Goal: Check status: Check status

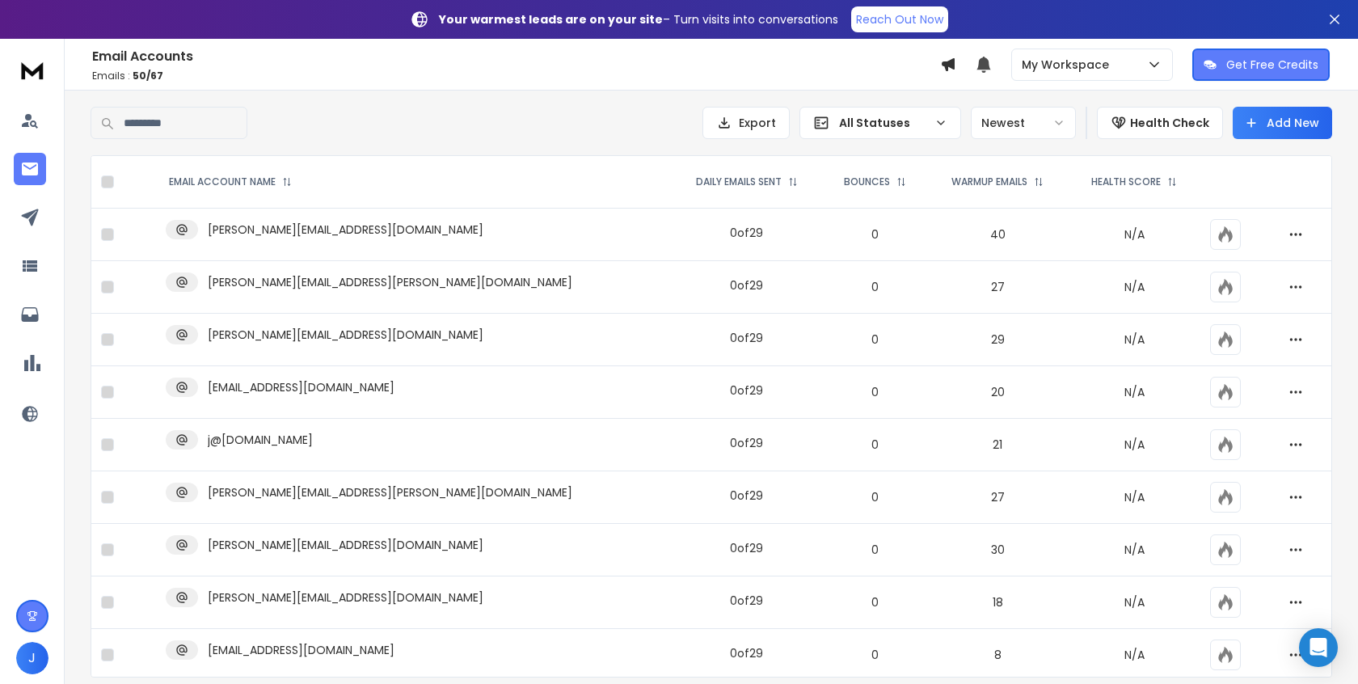
click at [1350, 36] on div "Your warmest leads are on your site – Turn visits into conversations Reach Out …" at bounding box center [679, 19] width 1358 height 39
click at [1337, 16] on icon at bounding box center [1335, 20] width 10 height 10
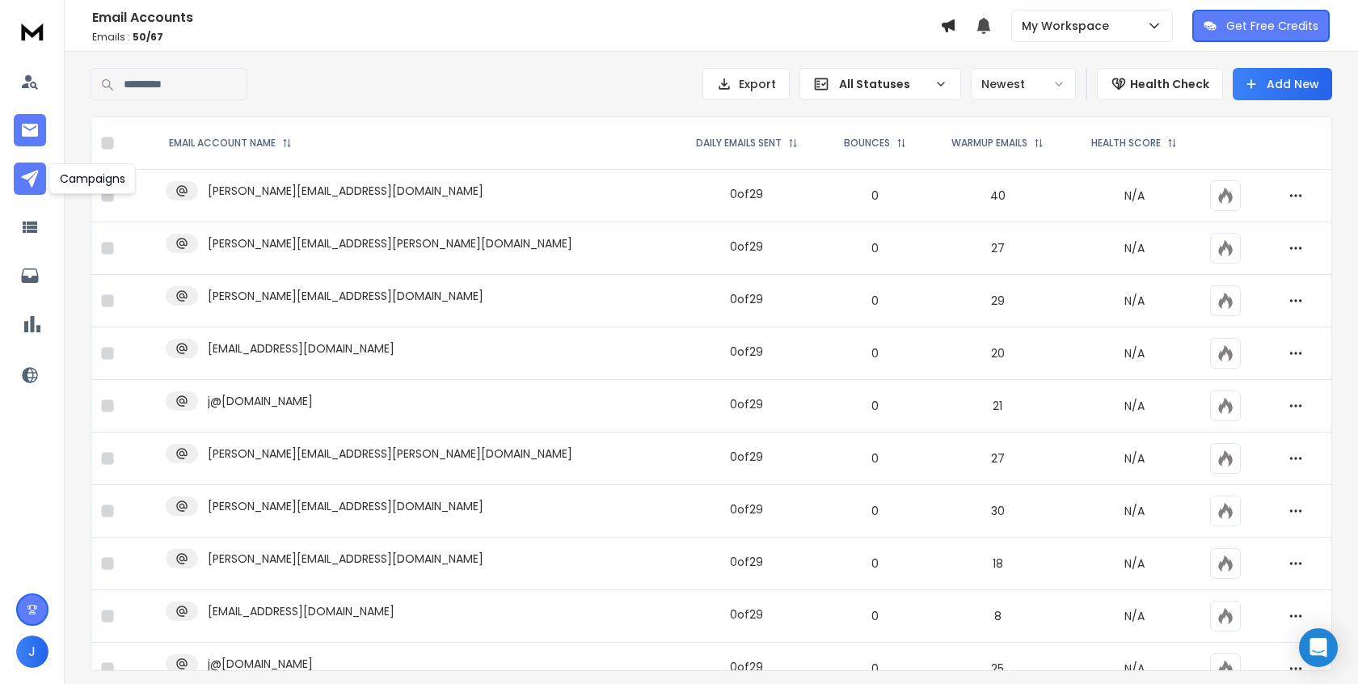
click at [27, 179] on icon at bounding box center [29, 178] width 19 height 19
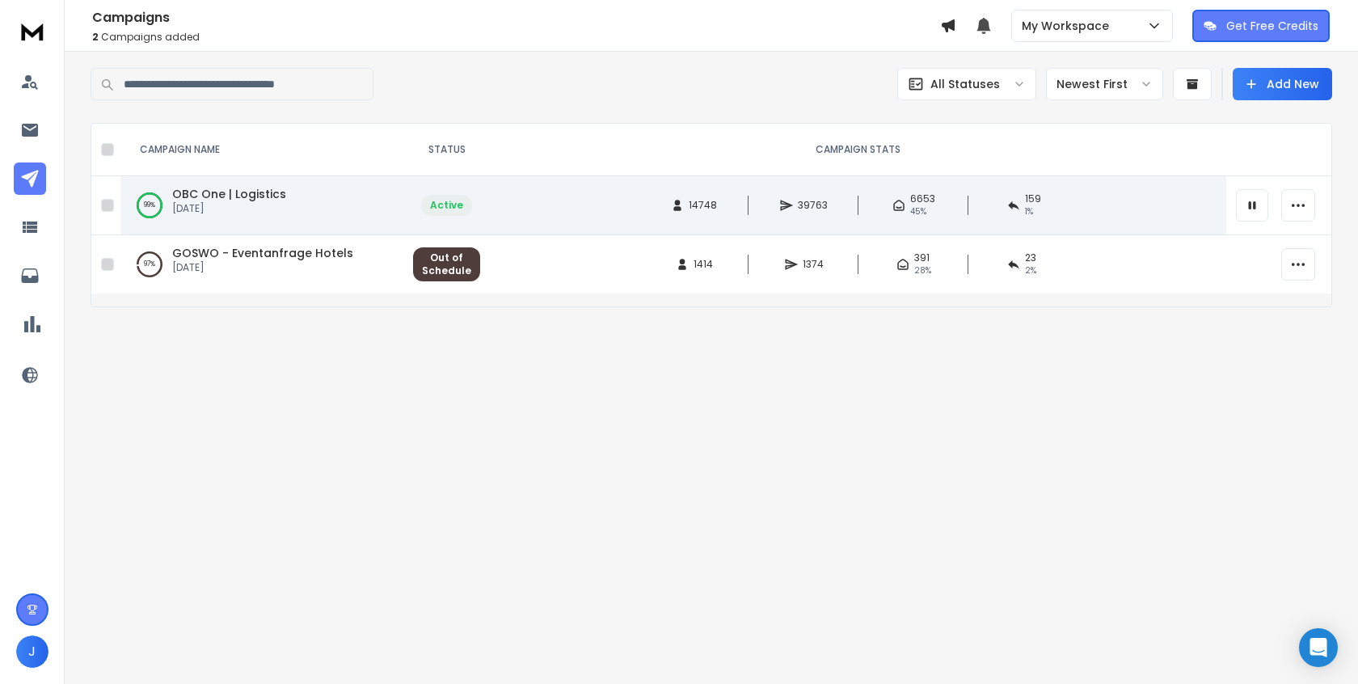
click at [342, 201] on div "99 % OBC One | Logistics [DATE]" at bounding box center [262, 205] width 251 height 39
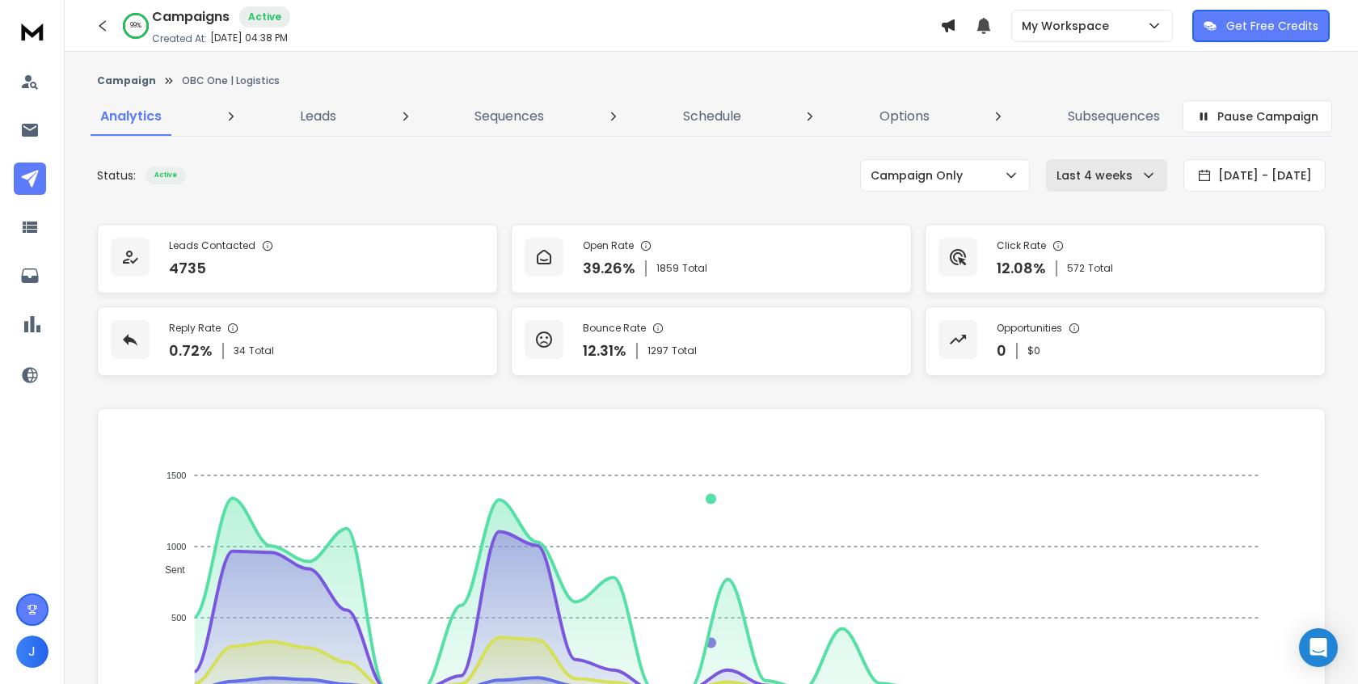
click at [1091, 177] on div "Last 4 weeks" at bounding box center [1106, 175] width 100 height 16
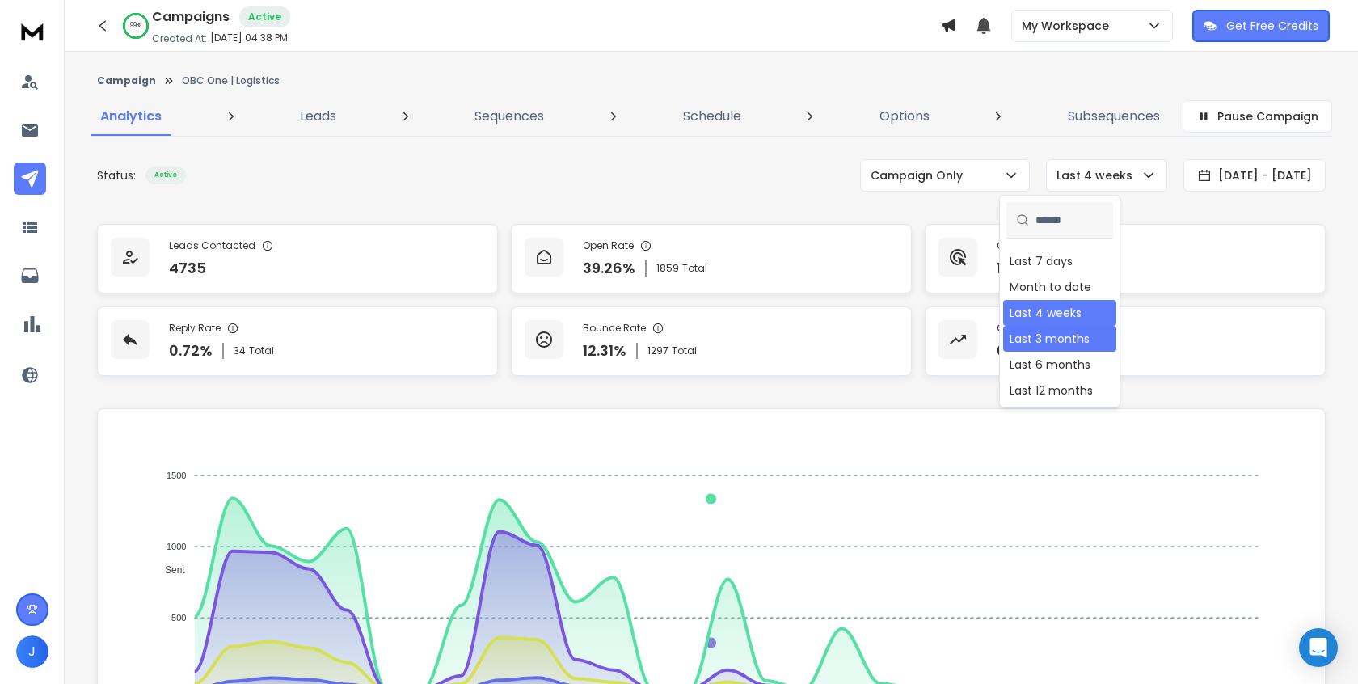
click at [1071, 333] on div "Last 3 months" at bounding box center [1050, 339] width 80 height 16
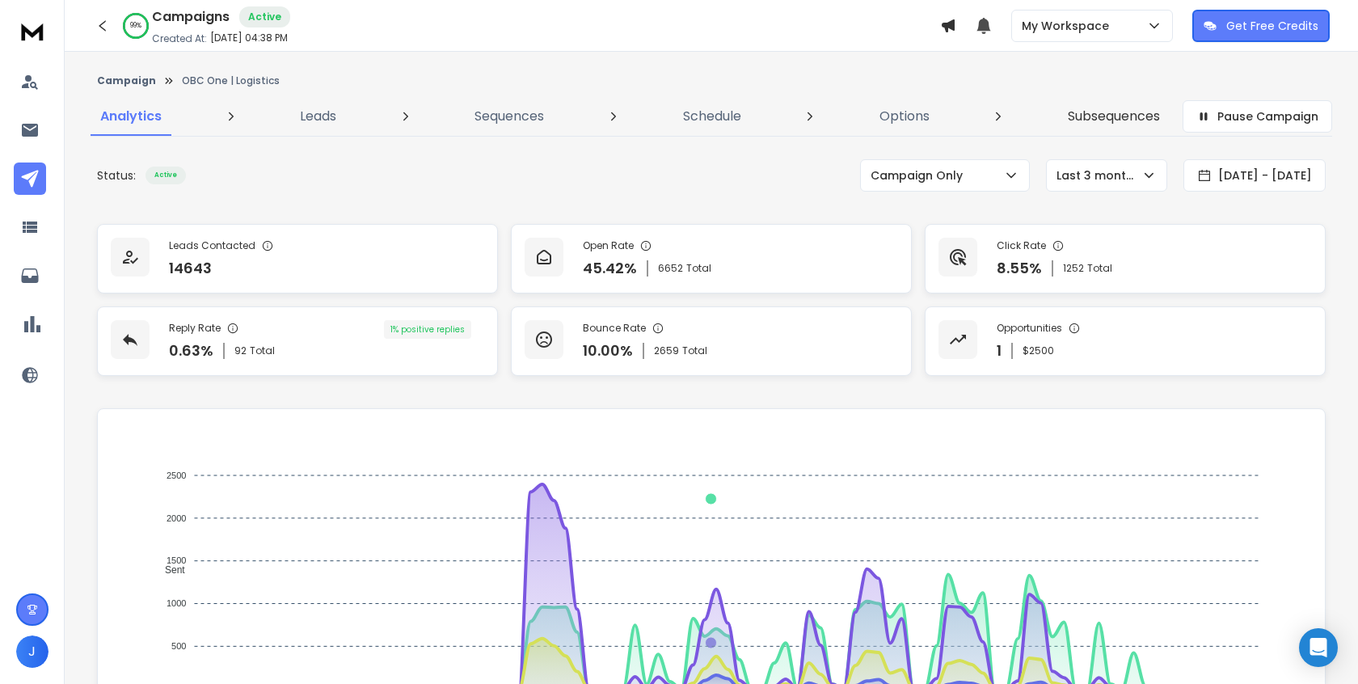
click at [1117, 106] on link "Subsequences" at bounding box center [1114, 116] width 112 height 39
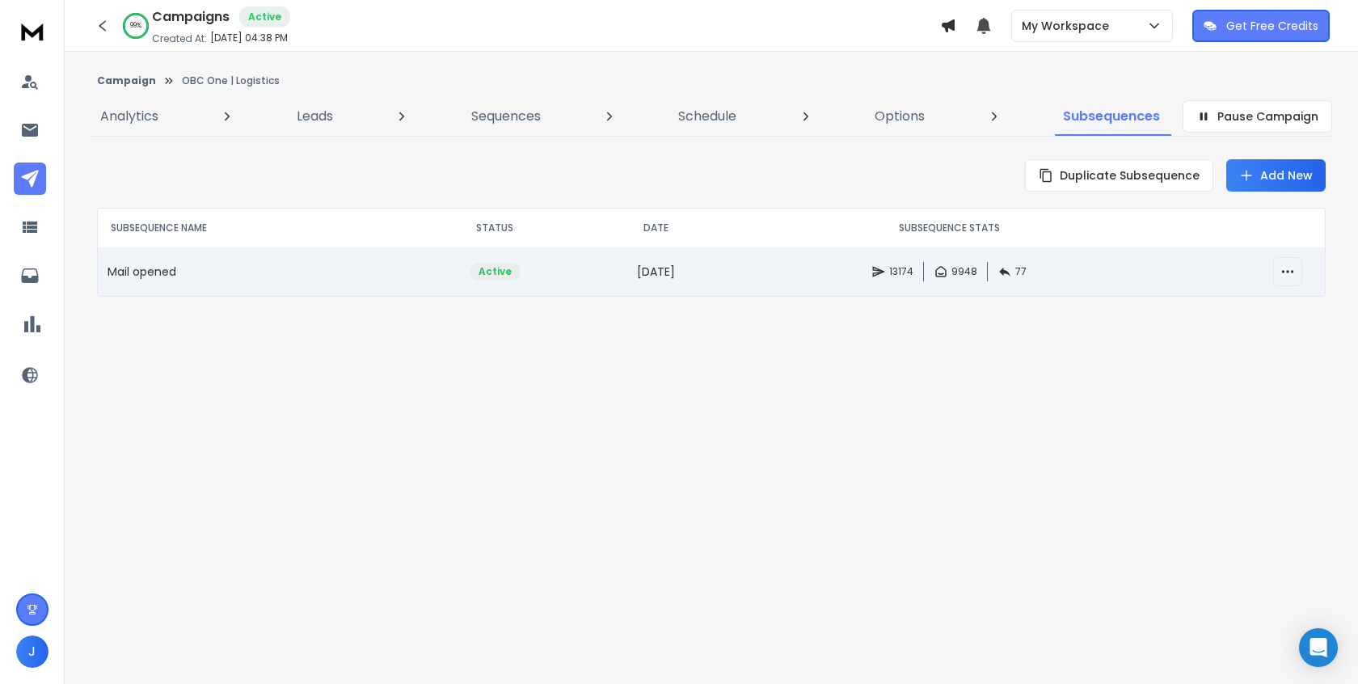
click at [544, 269] on td "Active" at bounding box center [495, 271] width 178 height 48
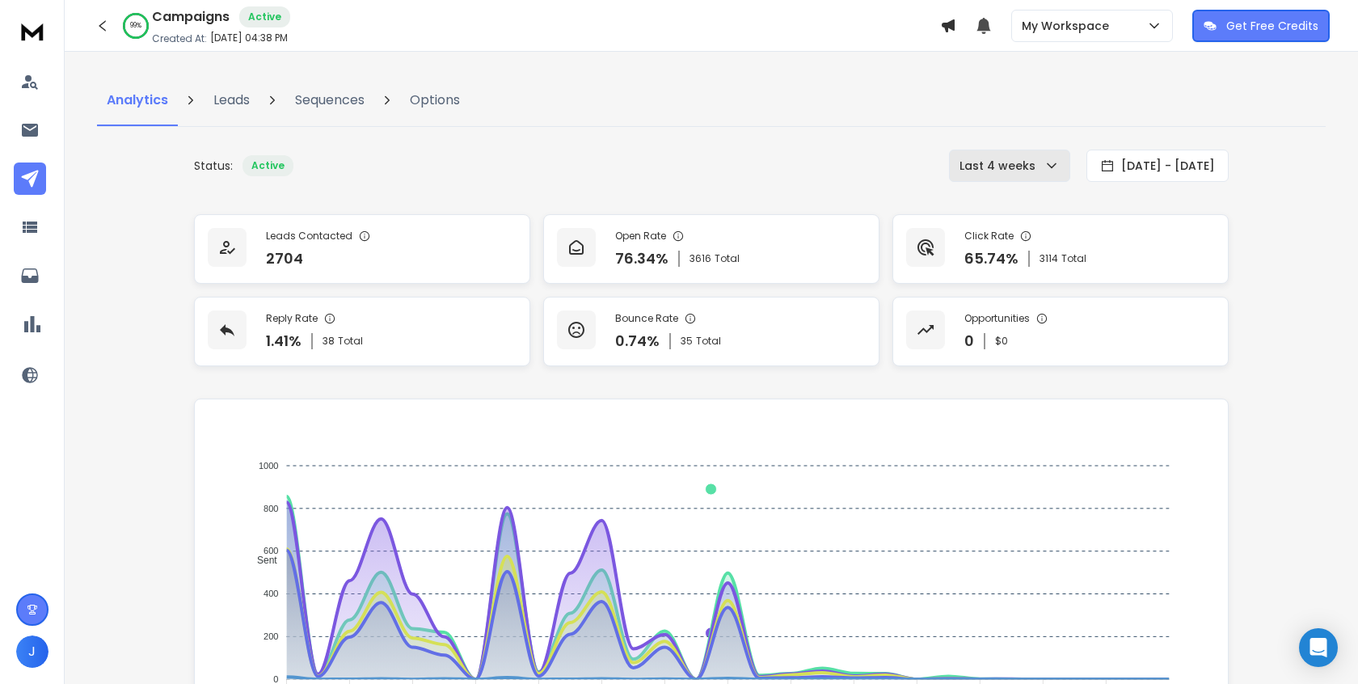
click at [993, 162] on div "Last 4 weeks" at bounding box center [1009, 166] width 100 height 16
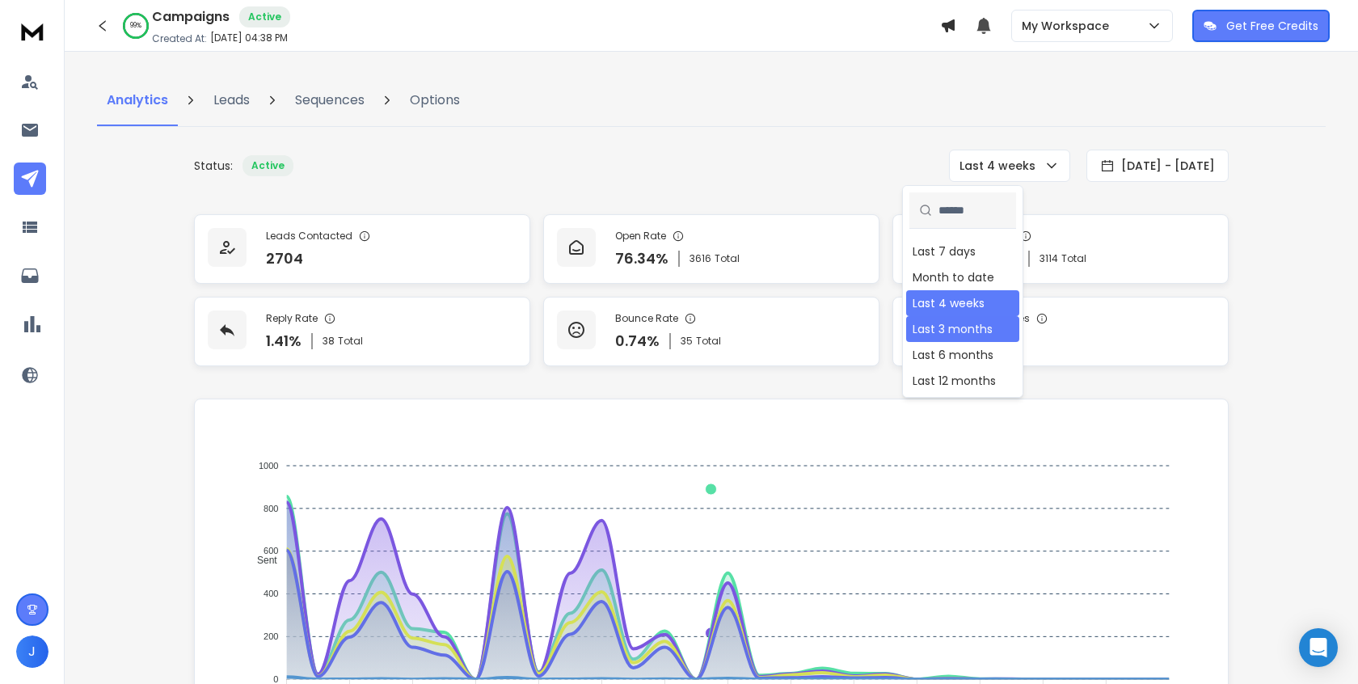
click at [952, 339] on div "Last 3 months" at bounding box center [962, 329] width 113 height 26
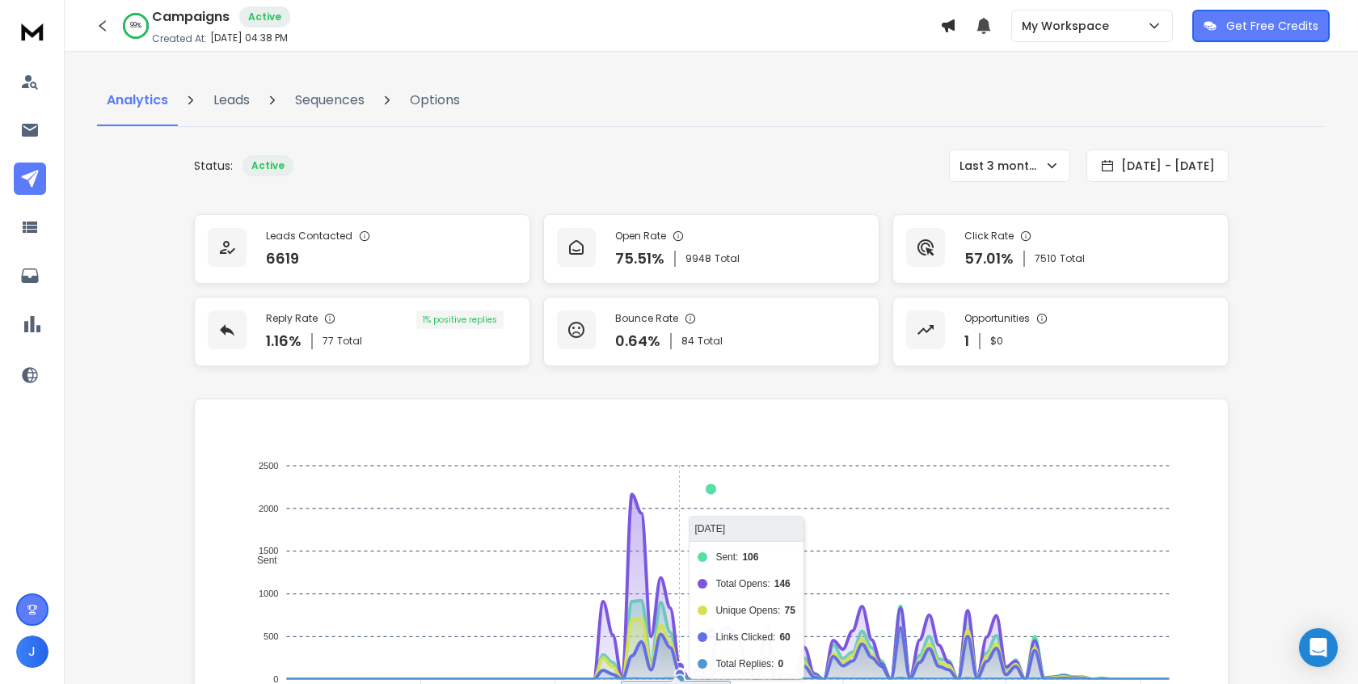
scroll to position [457, 0]
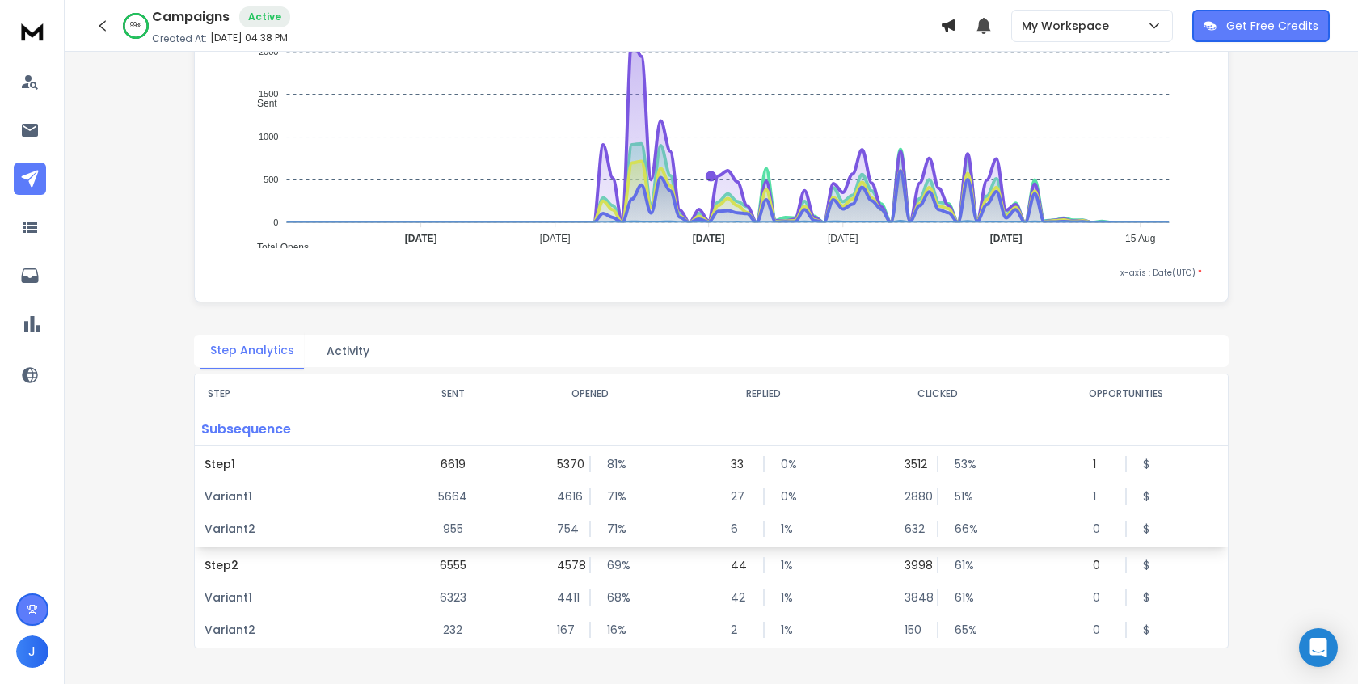
click at [347, 357] on button "Activity" at bounding box center [348, 351] width 62 height 36
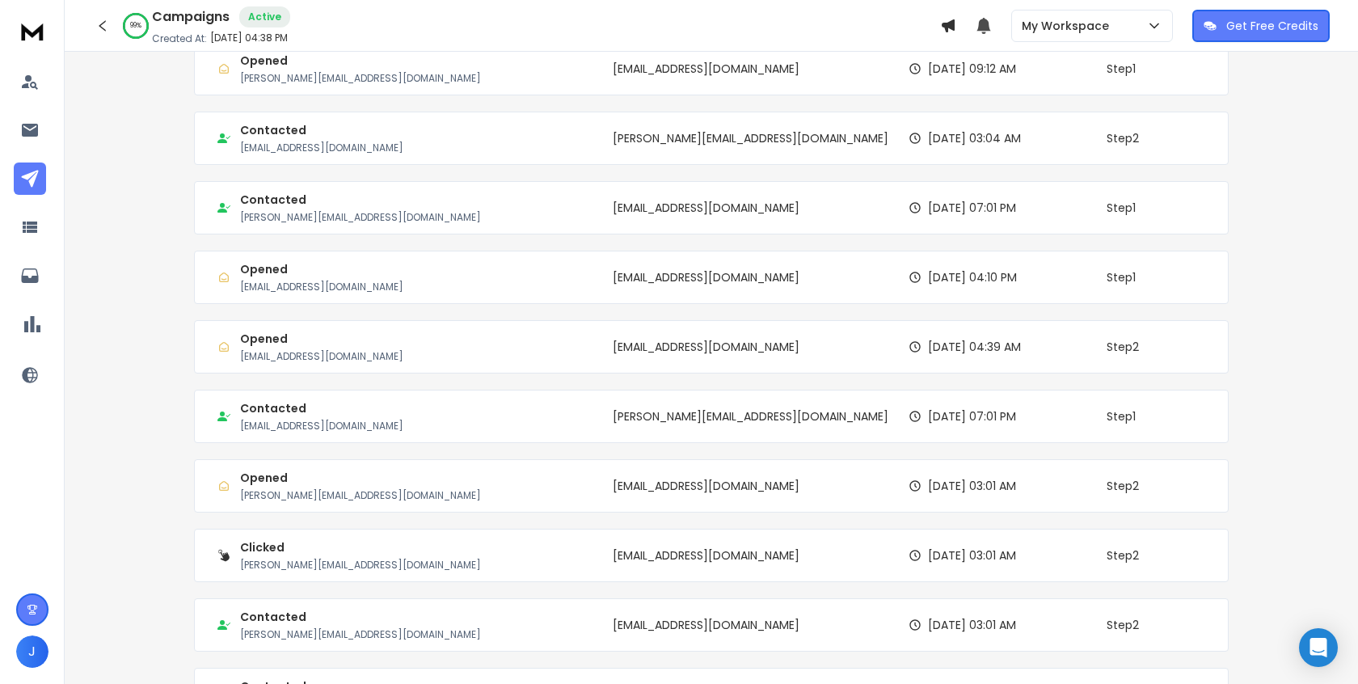
scroll to position [0, 0]
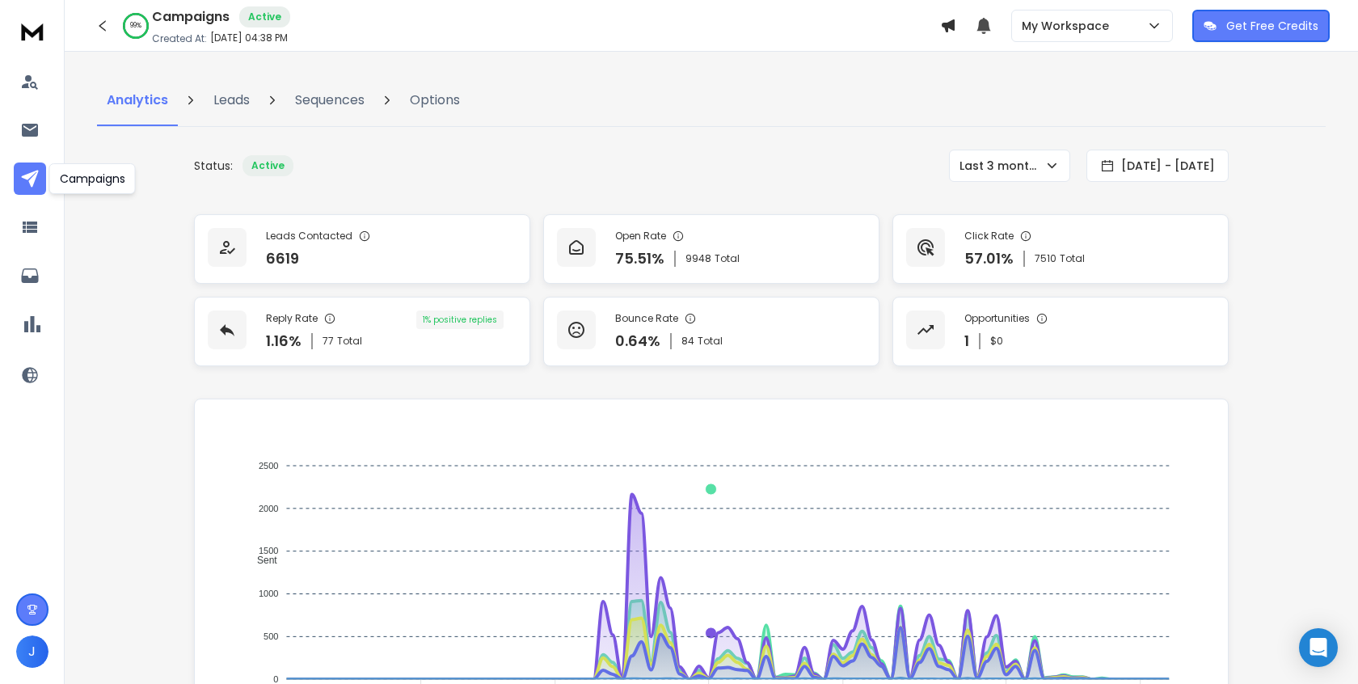
click at [28, 187] on icon at bounding box center [29, 178] width 19 height 19
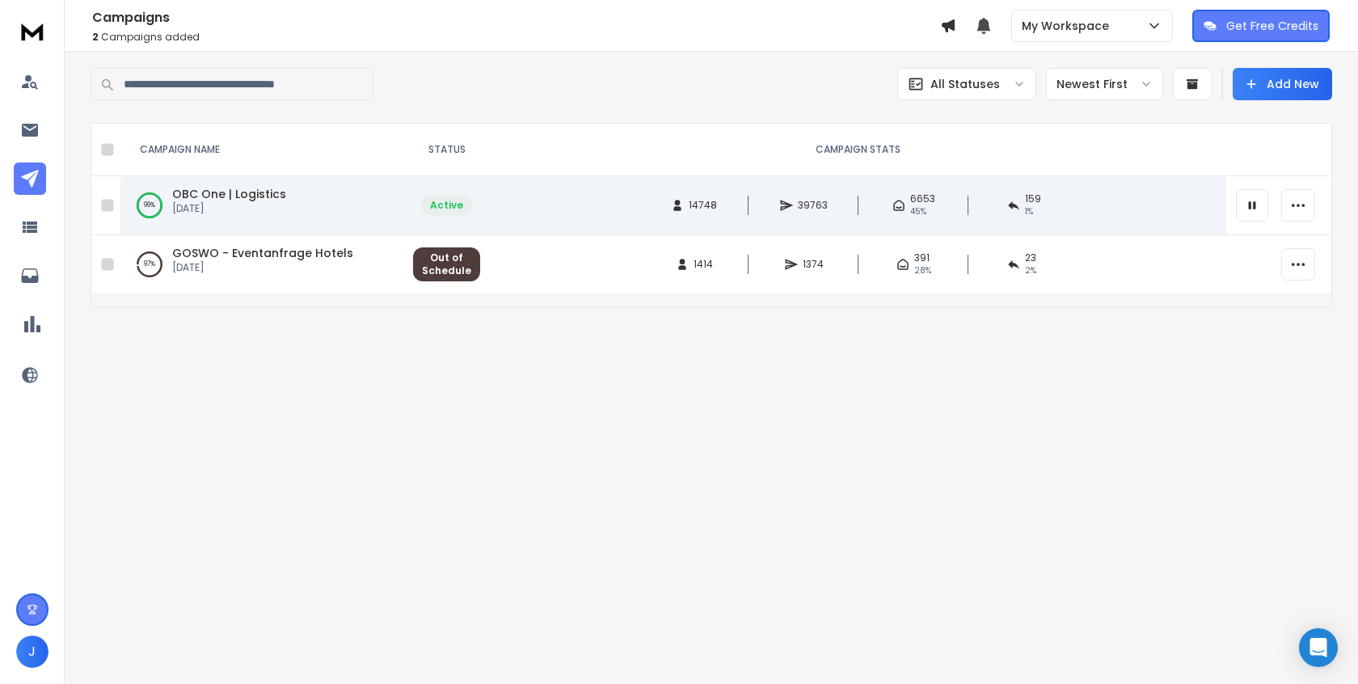
click at [267, 213] on p "[DATE]" at bounding box center [229, 208] width 114 height 13
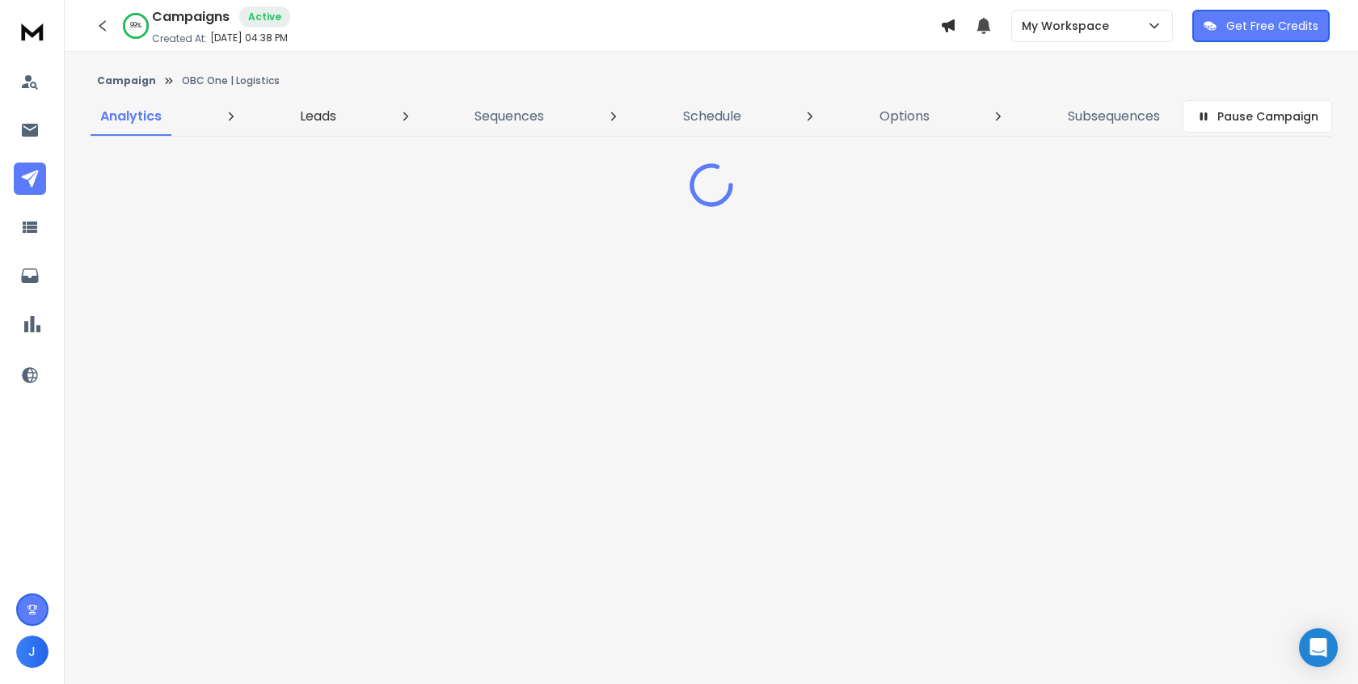
click at [321, 115] on p "Leads" at bounding box center [318, 116] width 36 height 19
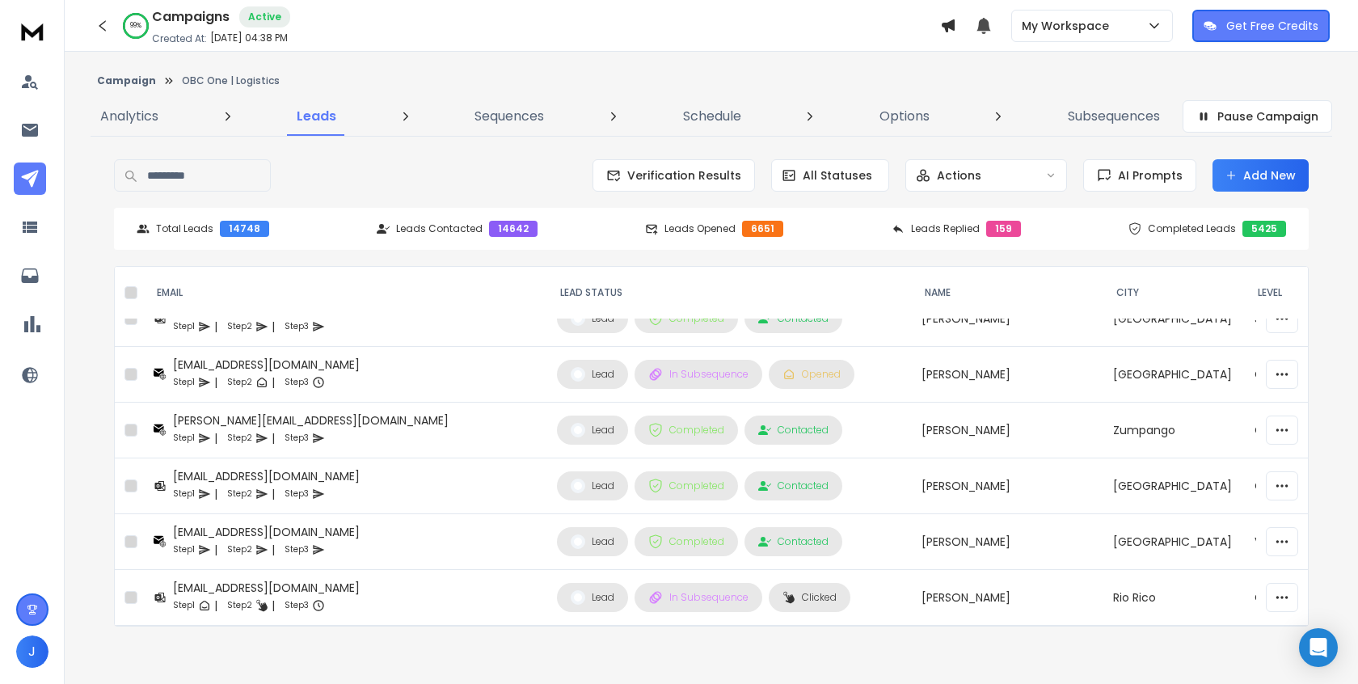
scroll to position [1705, 0]
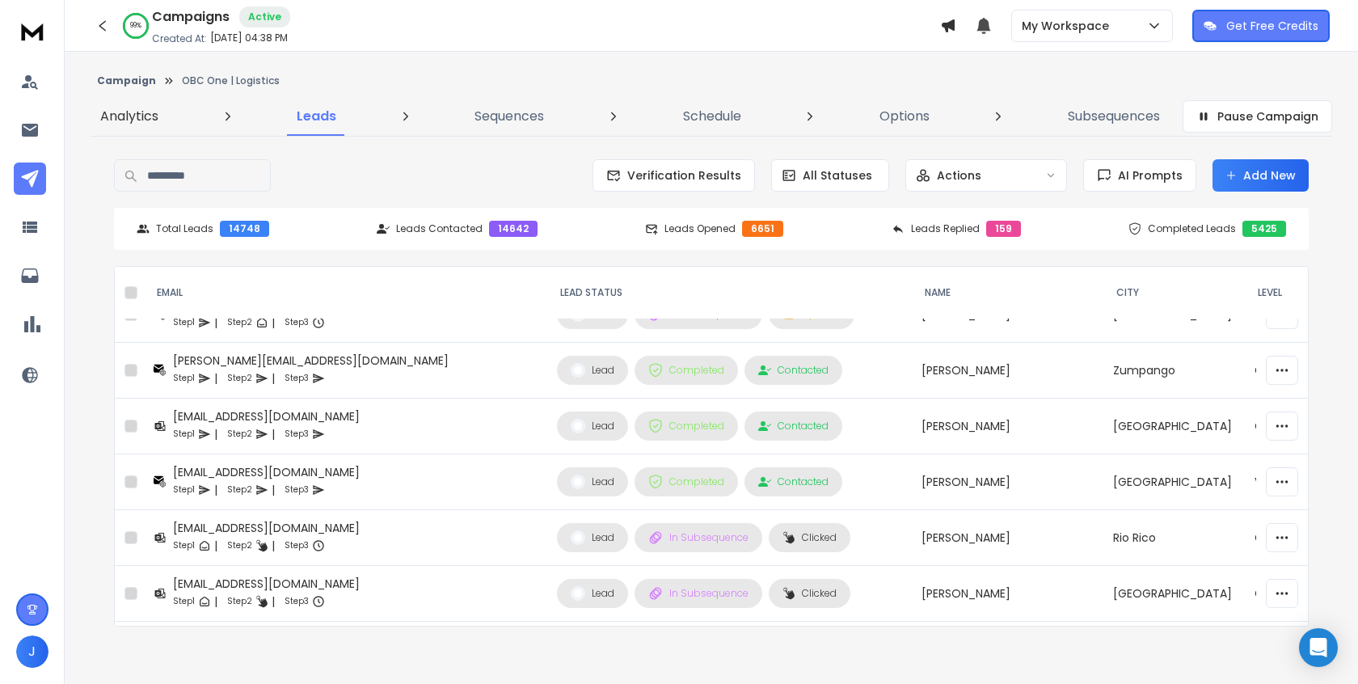
click at [139, 120] on p "Analytics" at bounding box center [129, 116] width 58 height 19
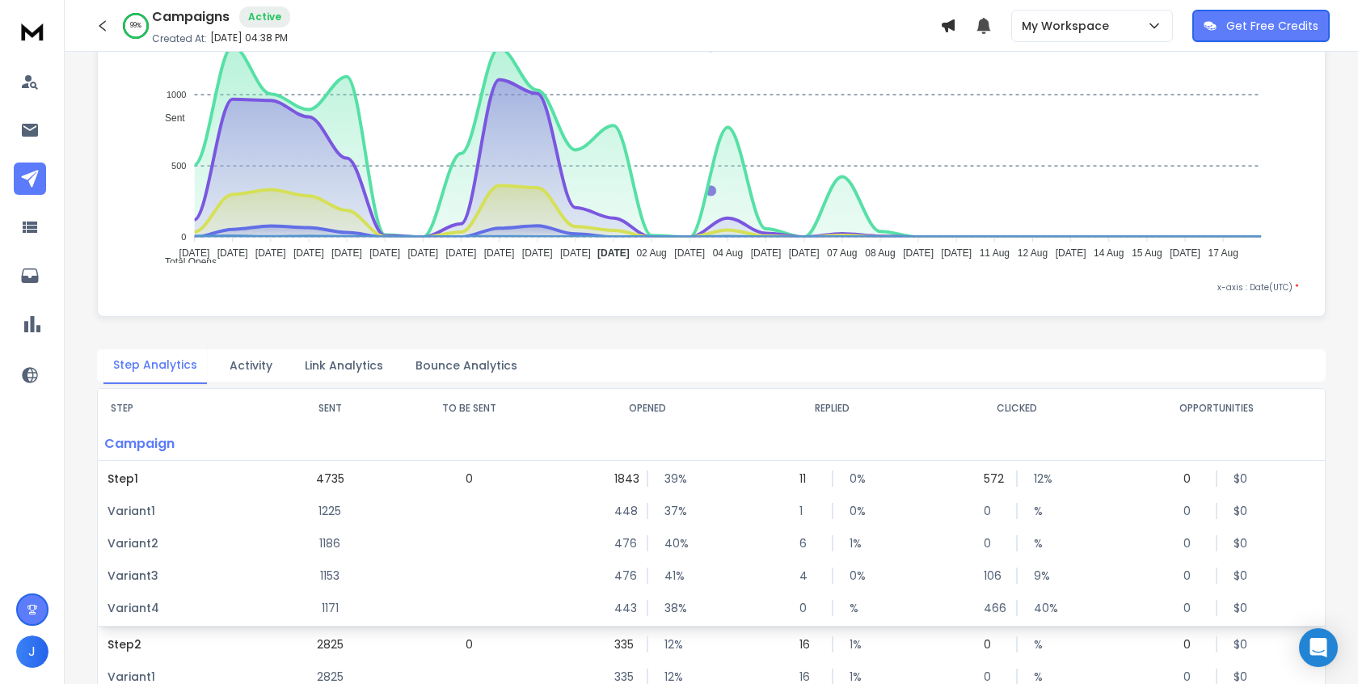
scroll to position [561, 0]
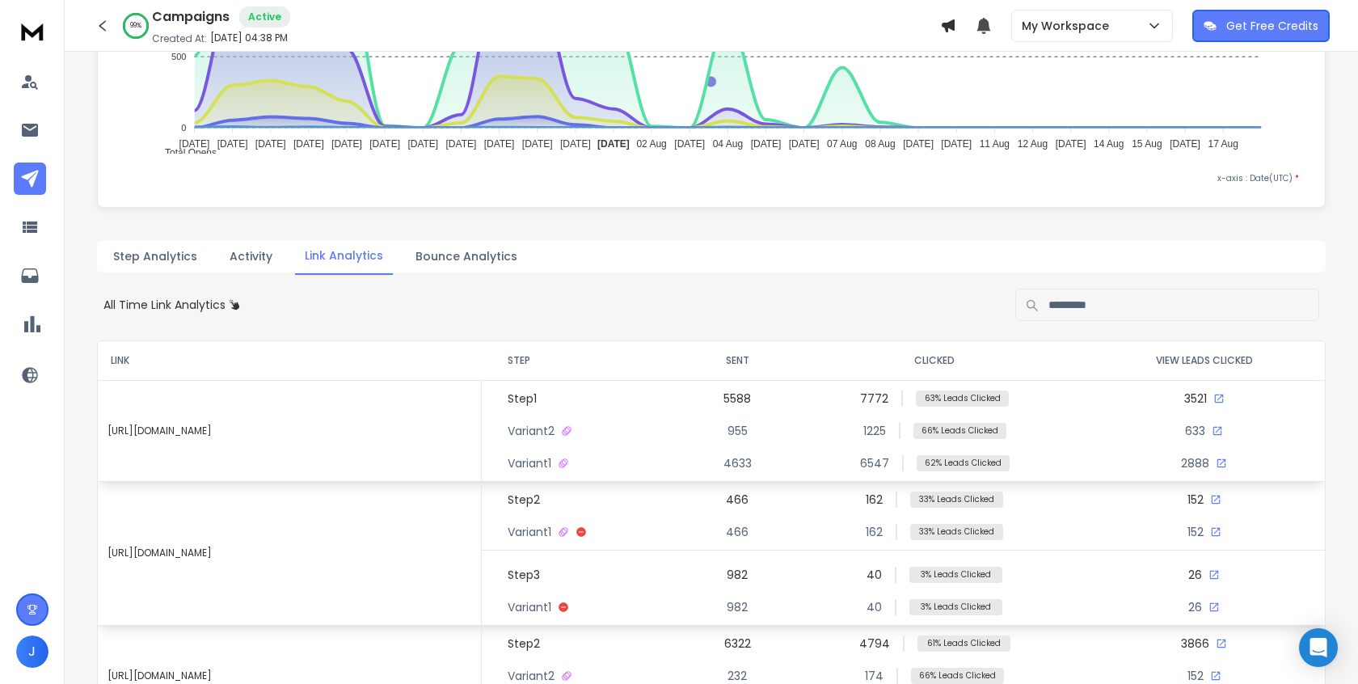
click at [358, 253] on button "Link Analytics" at bounding box center [344, 256] width 98 height 37
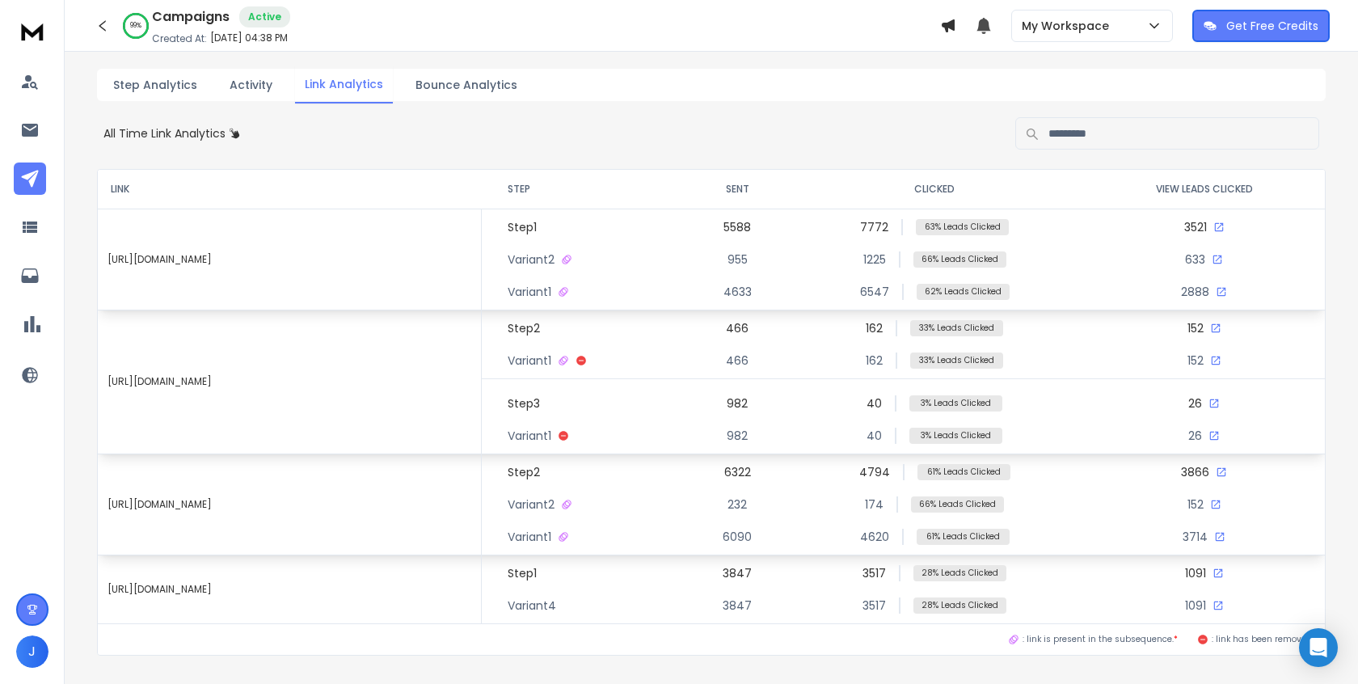
scroll to position [0, 0]
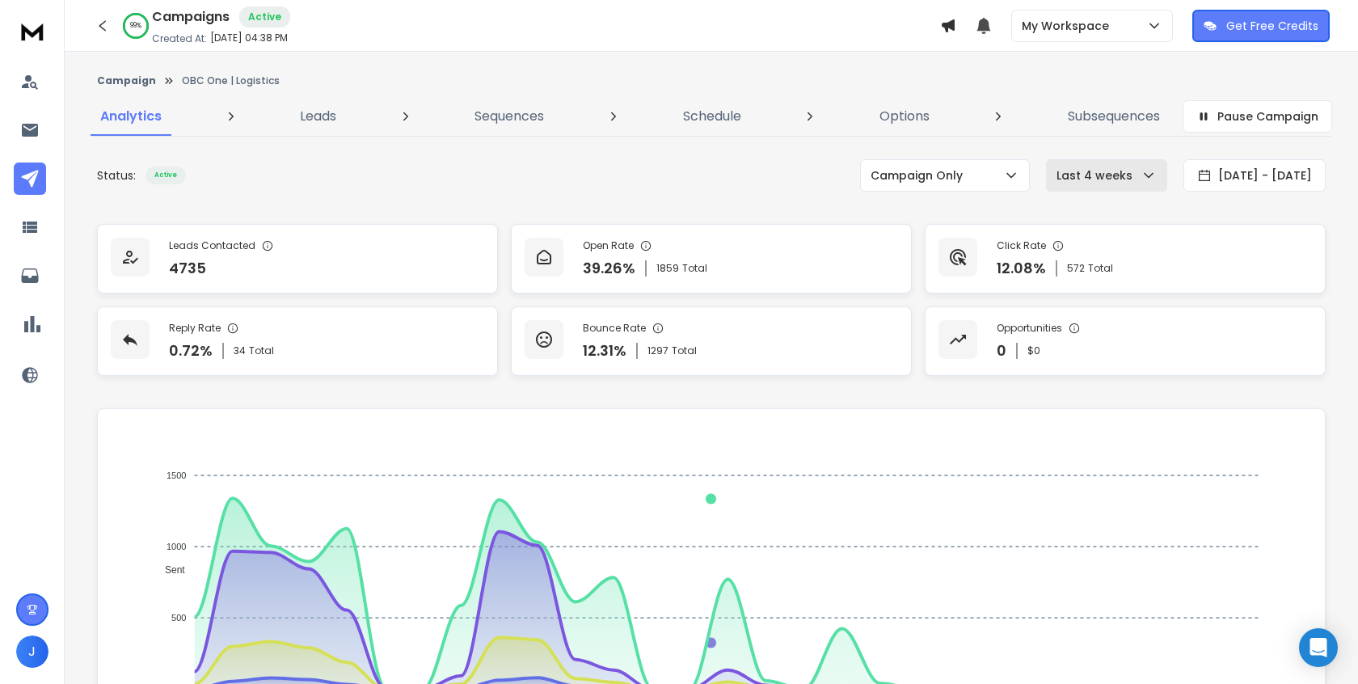
click at [1104, 188] on button "Last 4 weeks" at bounding box center [1106, 175] width 121 height 32
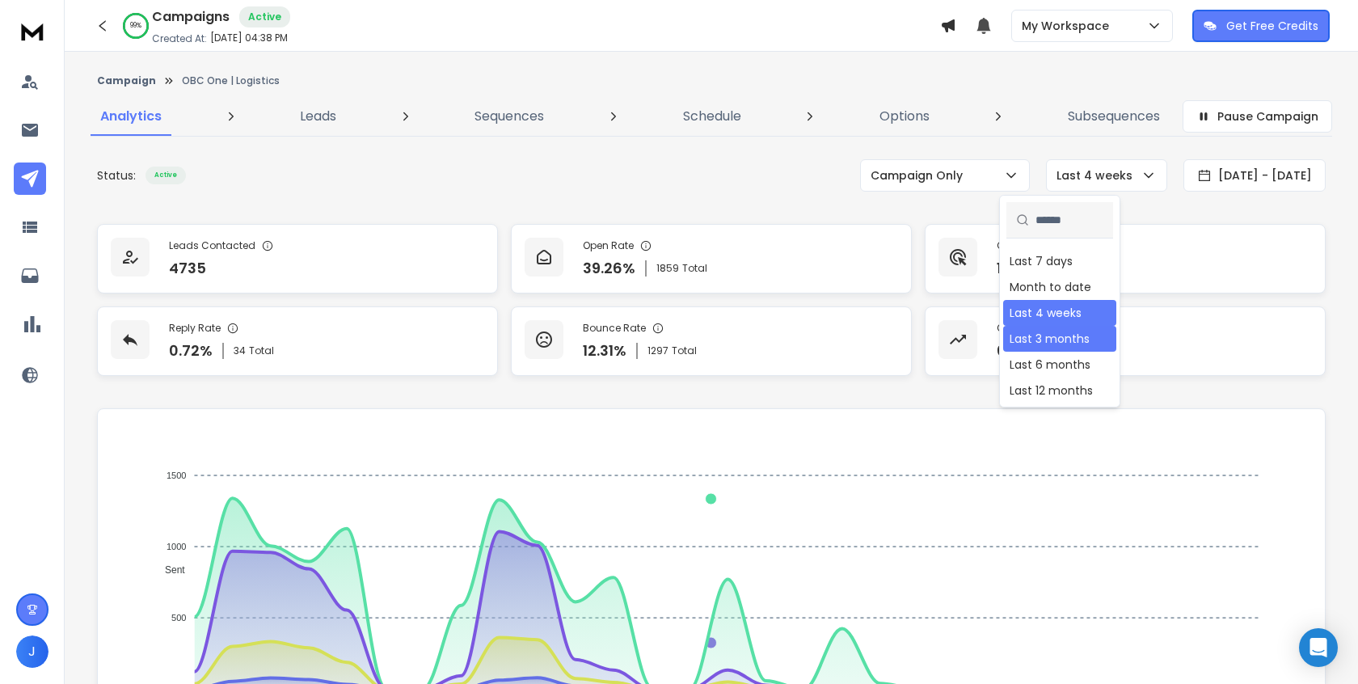
click at [1061, 350] on div "Last 3 months" at bounding box center [1059, 339] width 113 height 26
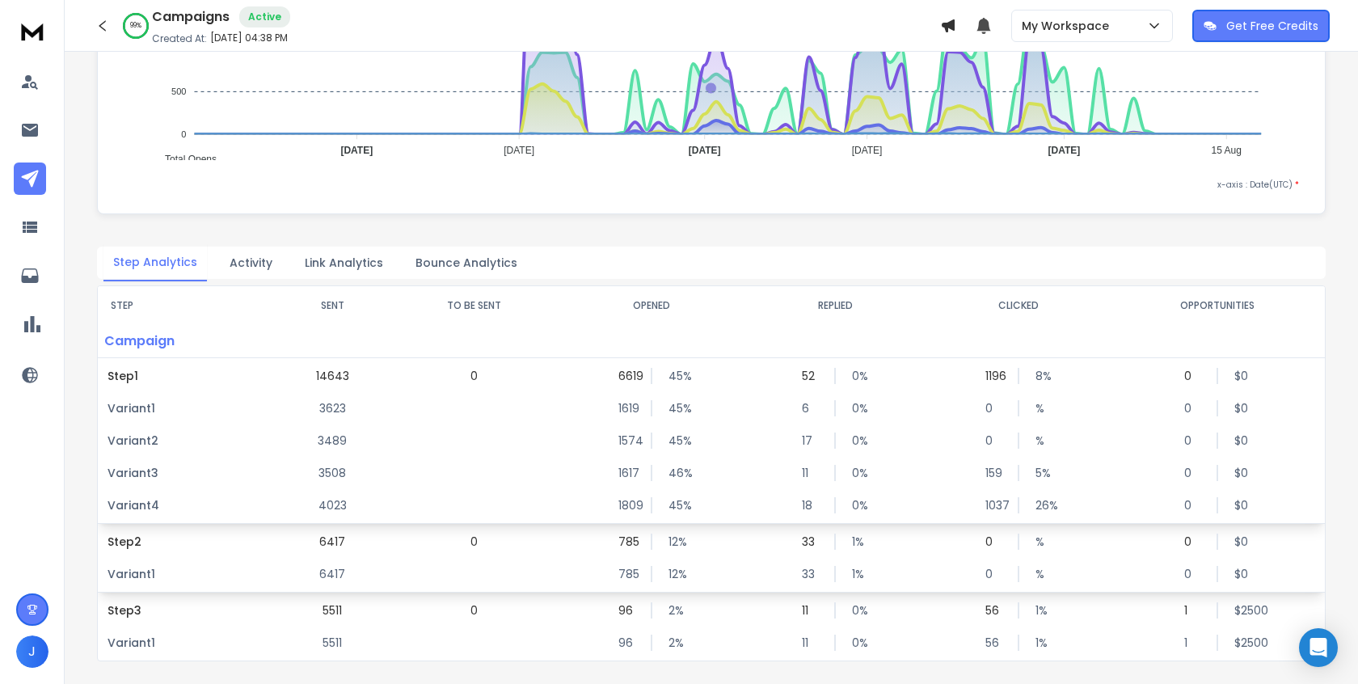
scroll to position [561, 0]
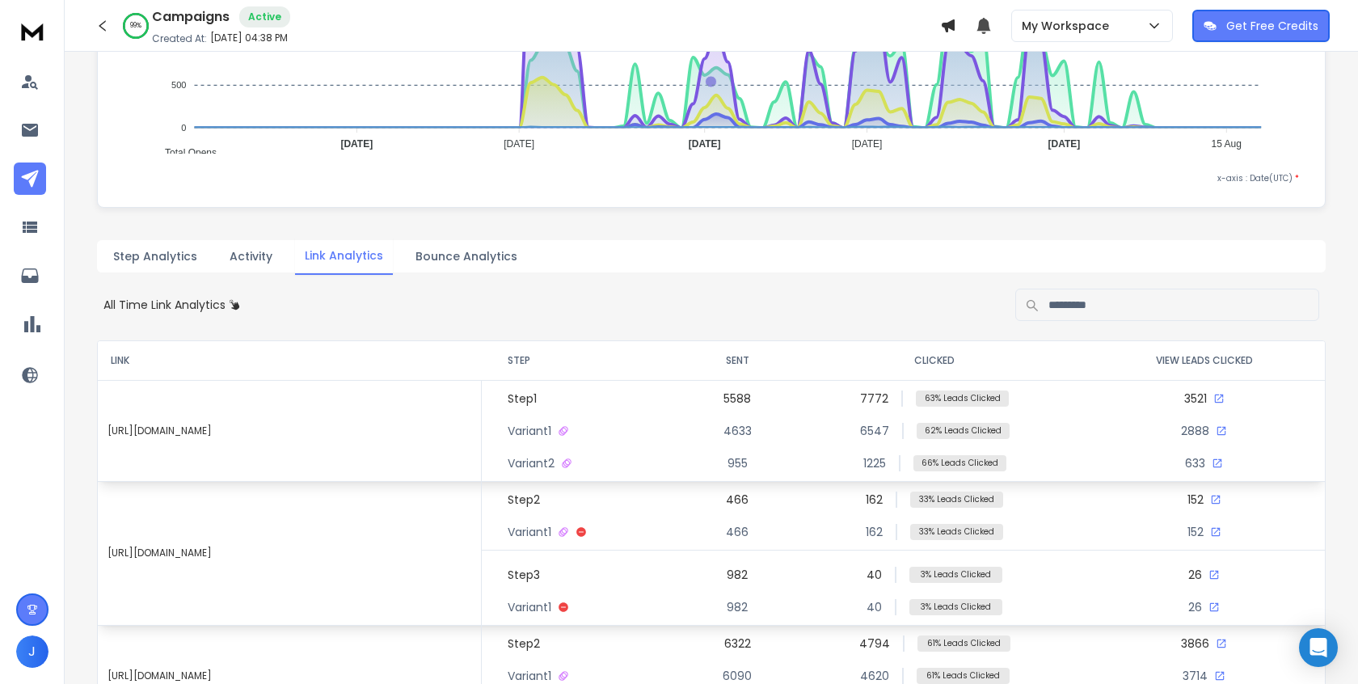
click at [371, 255] on button "Link Analytics" at bounding box center [344, 256] width 98 height 37
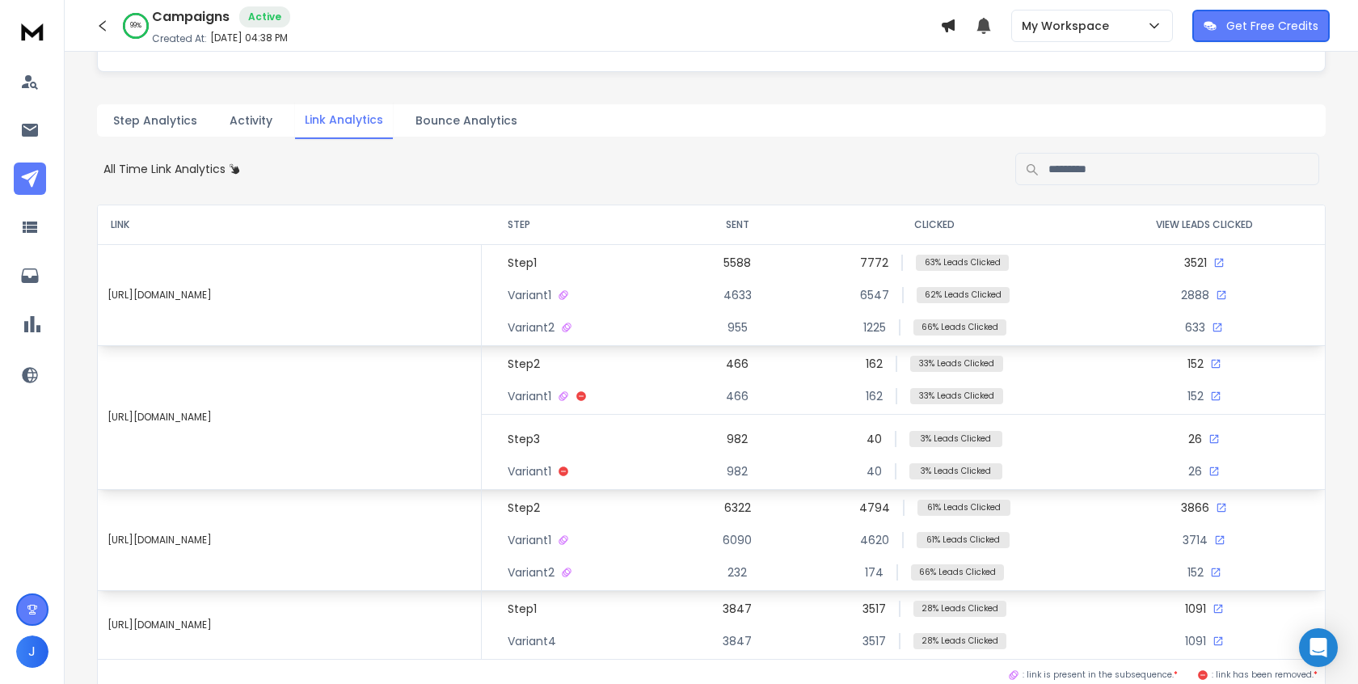
scroll to position [732, 0]
